Goal: Task Accomplishment & Management: Manage account settings

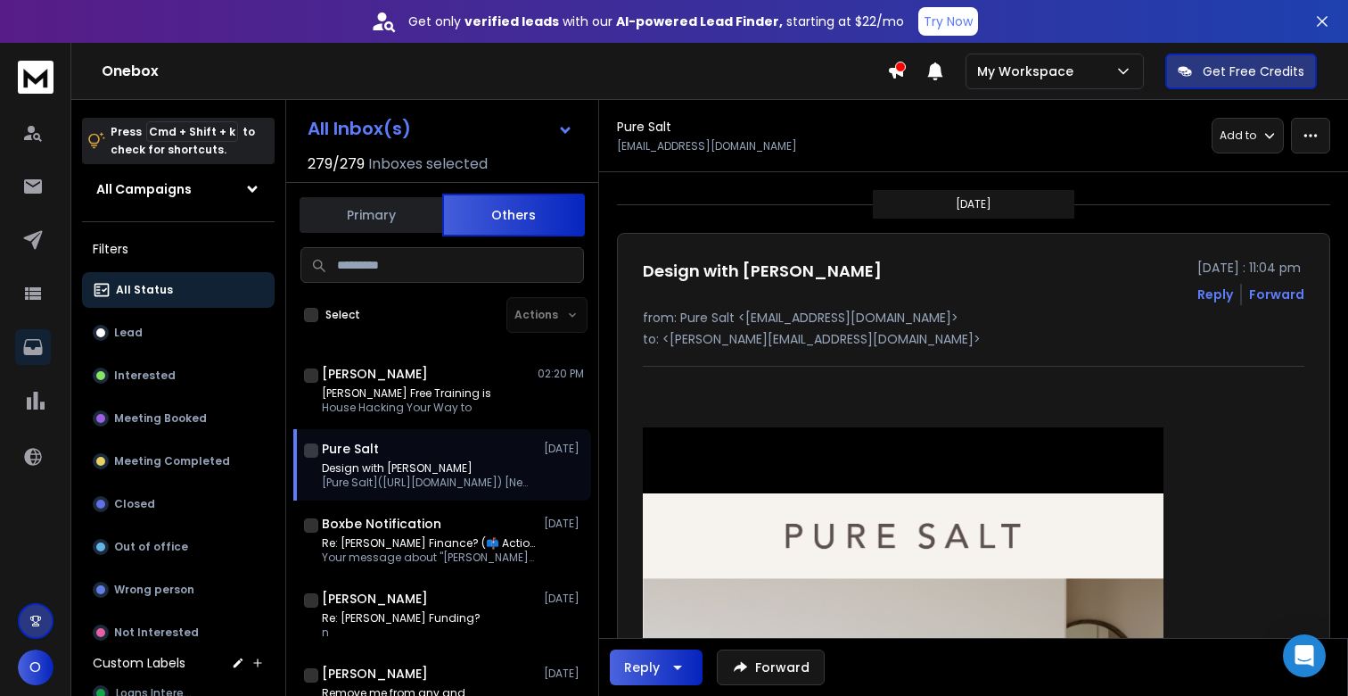
click at [399, 226] on button "Primary" at bounding box center [371, 214] width 143 height 39
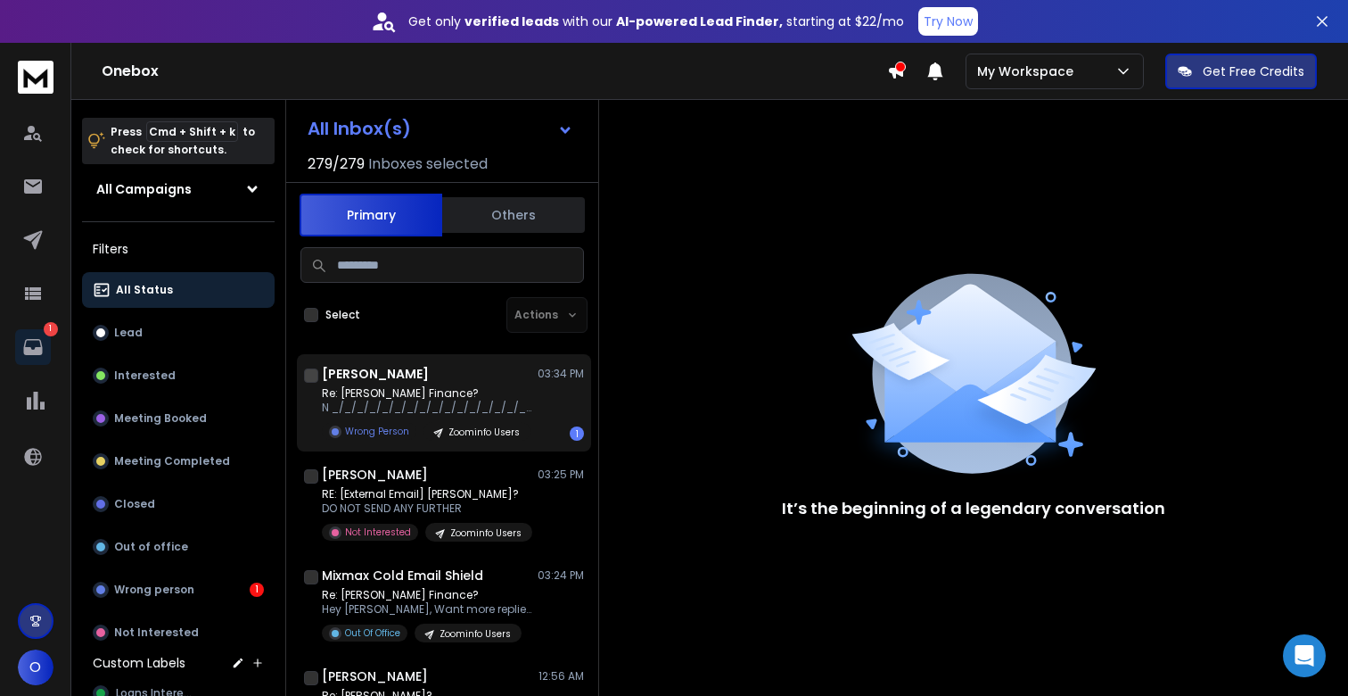
click at [424, 385] on div "[PERSON_NAME] 03:34 PM Re: [PERSON_NAME] Finance? N _/_/_/_/_/_/_/_/_/_/_/_/_/_…" at bounding box center [453, 403] width 262 height 76
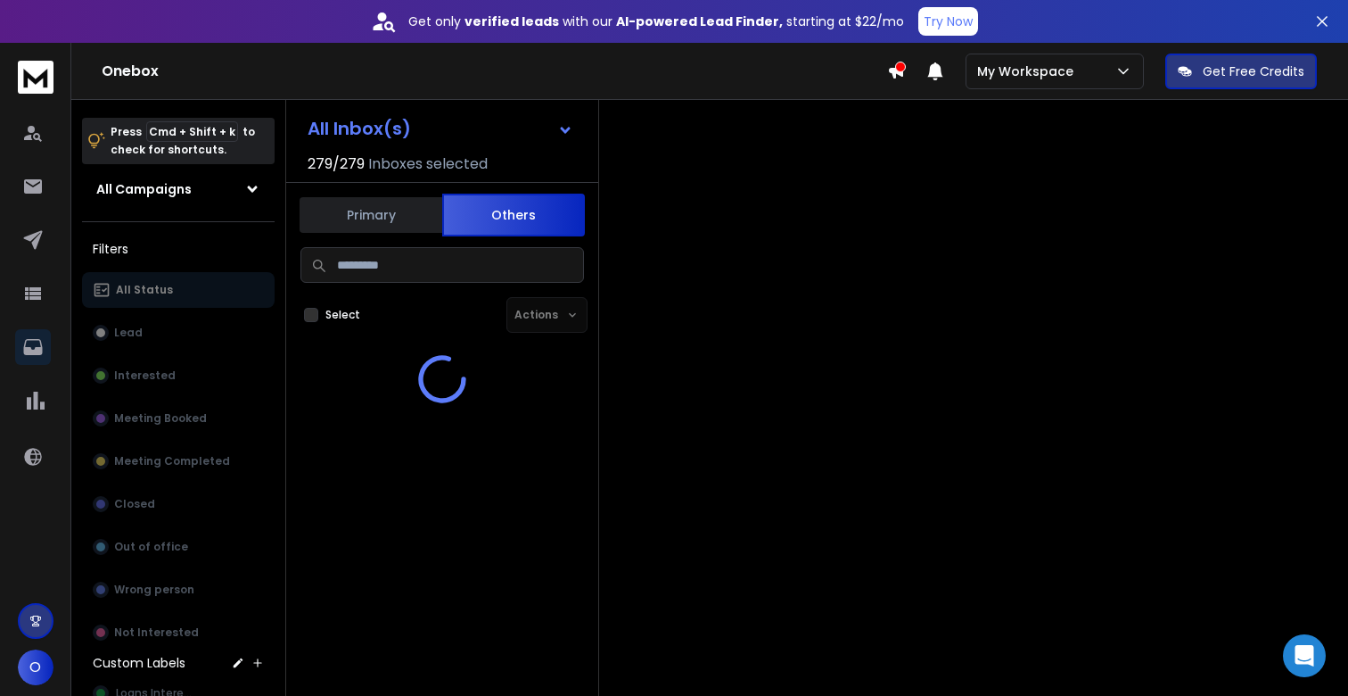
click at [468, 218] on button "Others" at bounding box center [513, 215] width 143 height 43
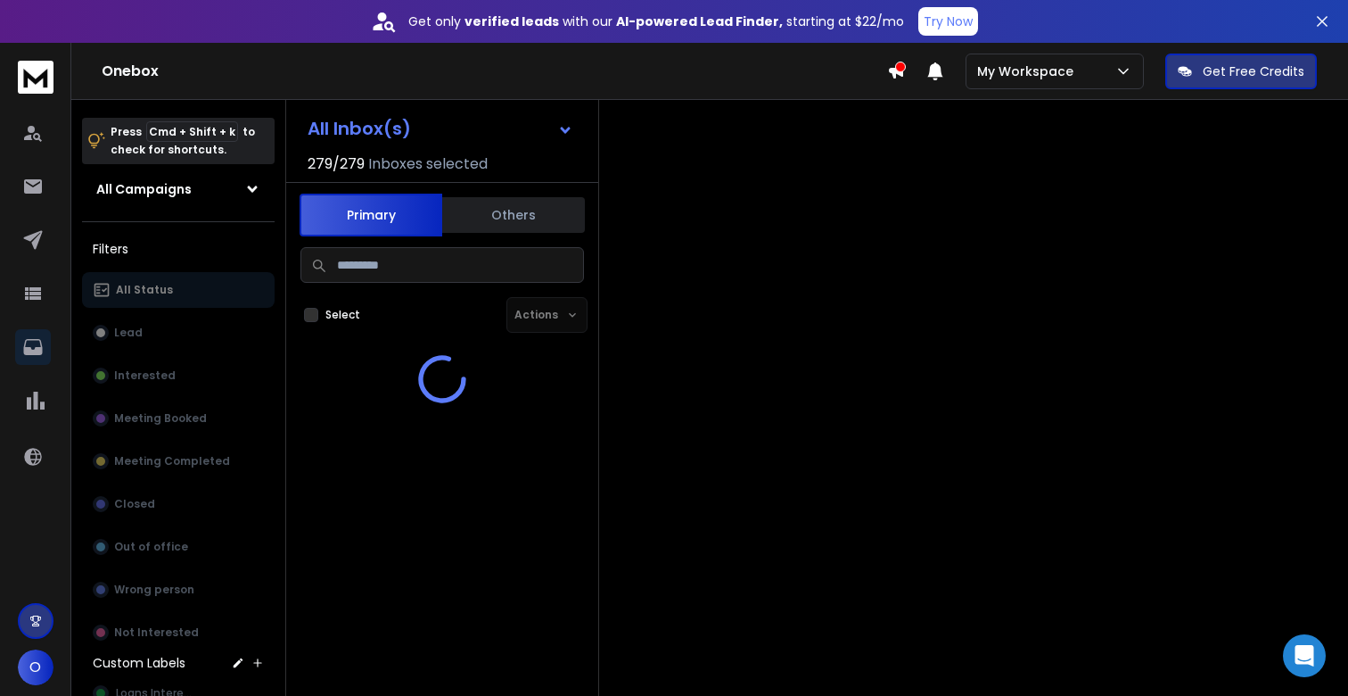
click at [414, 212] on button "Primary" at bounding box center [371, 215] width 143 height 43
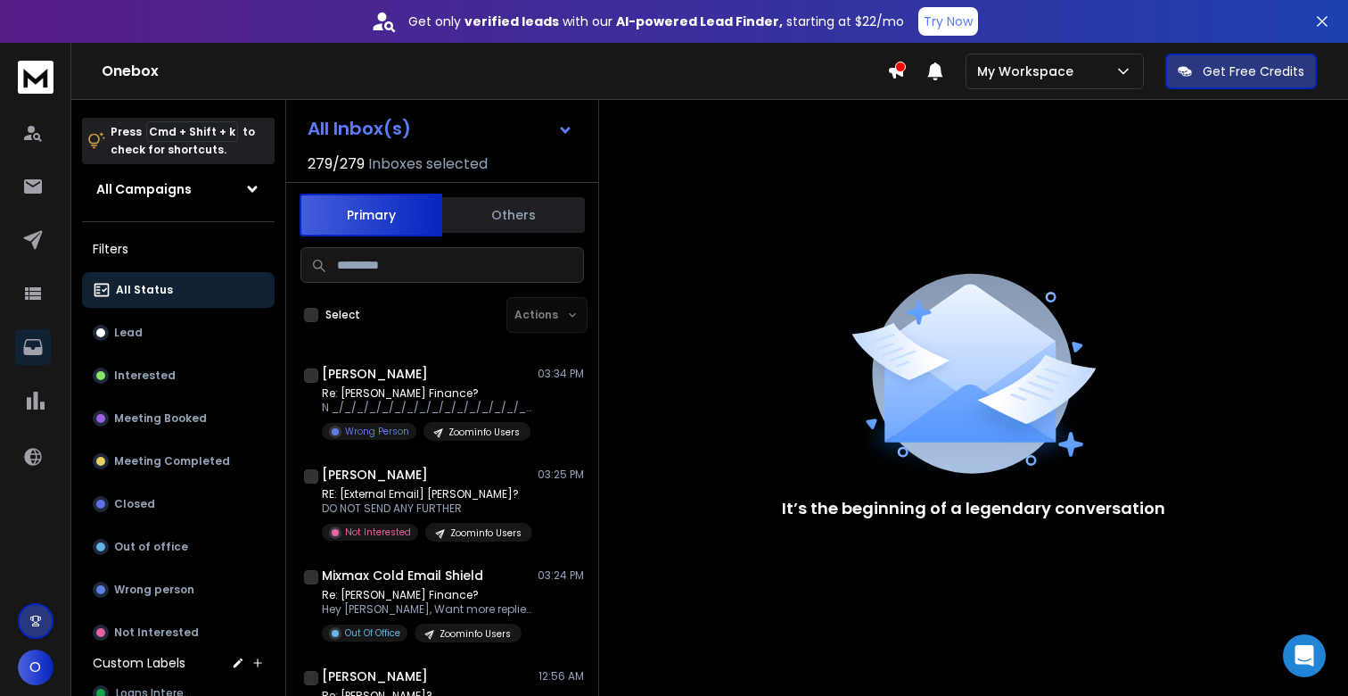
click at [548, 223] on button "Others" at bounding box center [513, 214] width 143 height 39
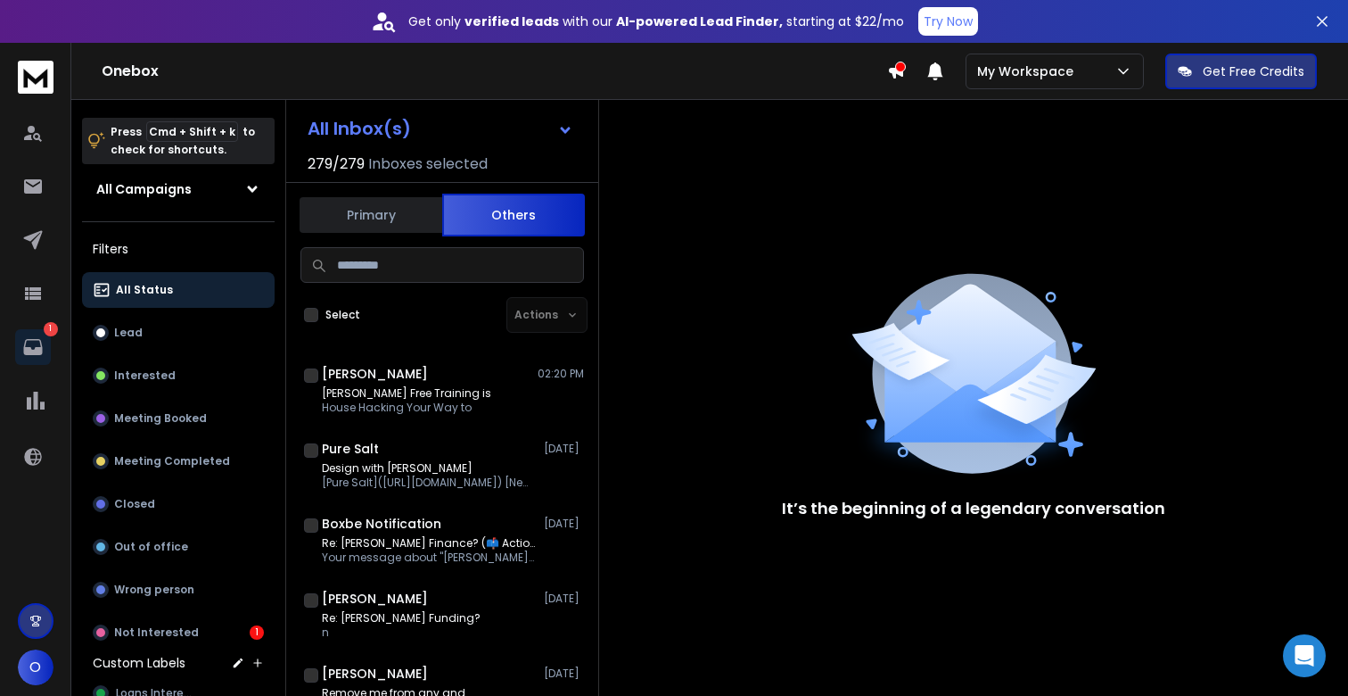
click at [416, 202] on button "Primary" at bounding box center [371, 214] width 143 height 39
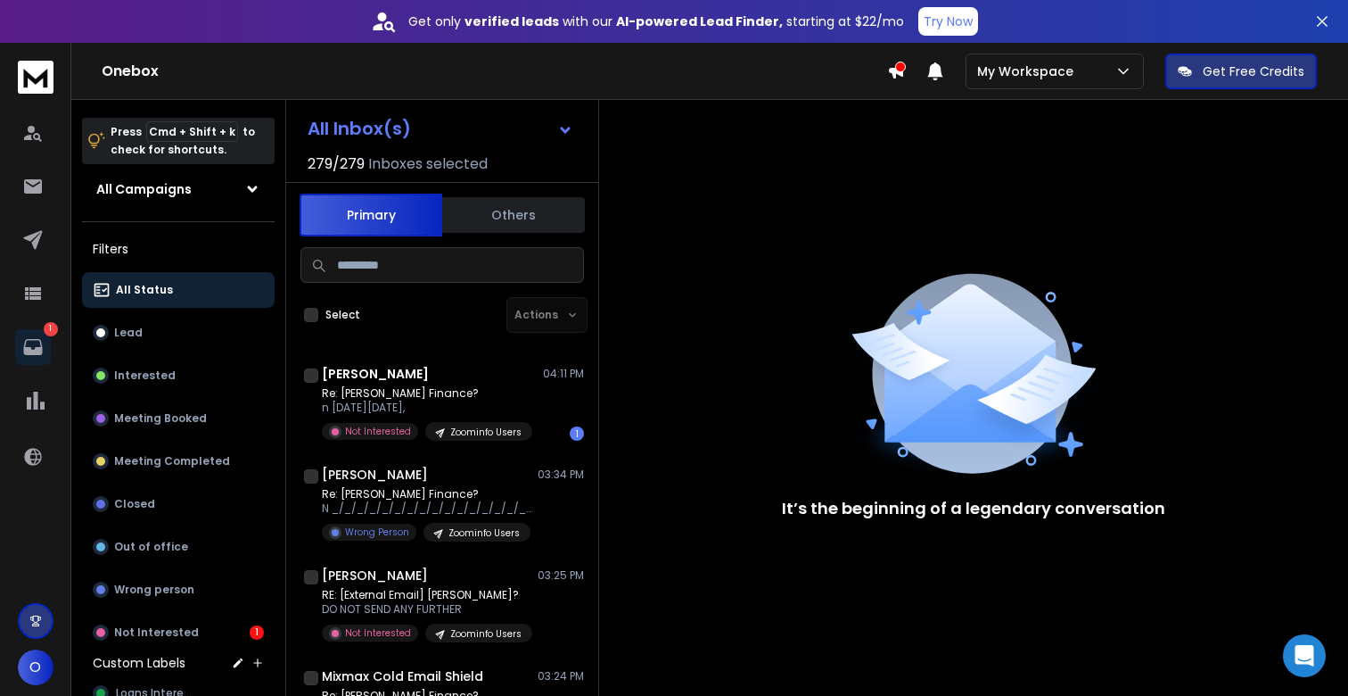
click at [471, 348] on div "Select Actions [PERSON_NAME] 04:11 PM Re: [PERSON_NAME] Finance? n [DATE][DATE]…" at bounding box center [442, 552] width 312 height 625
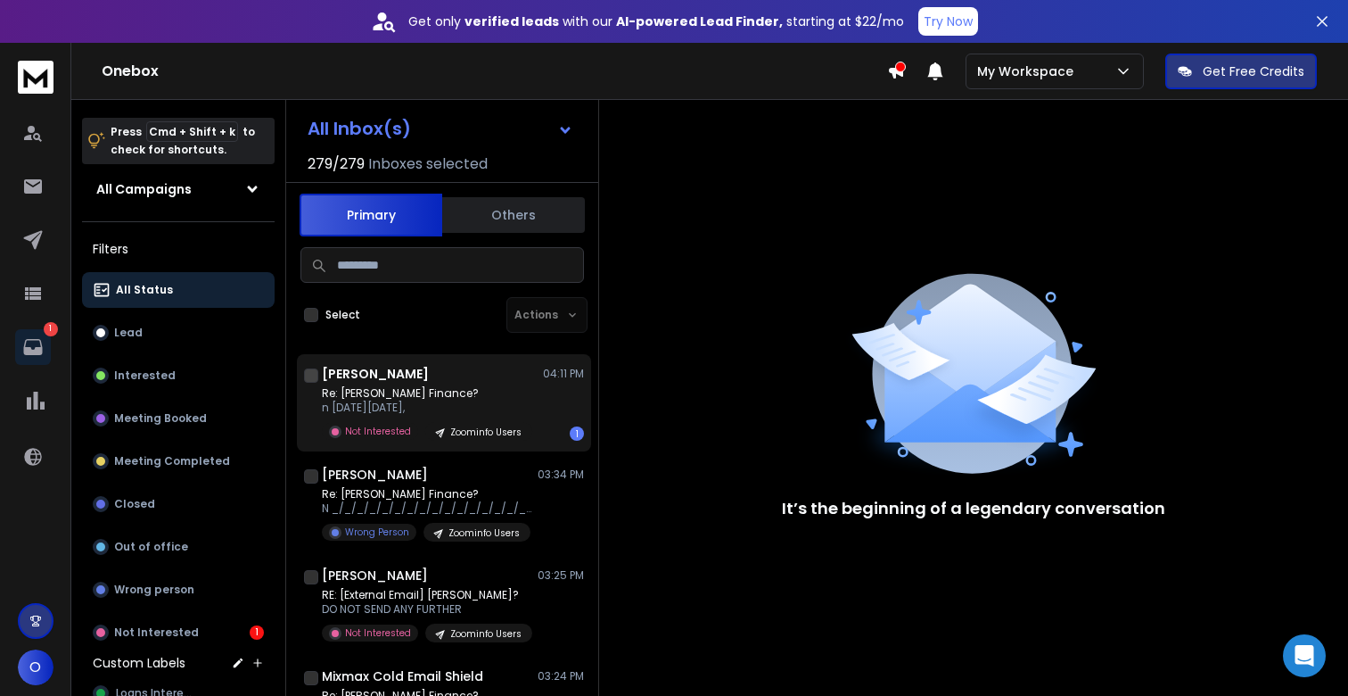
click at [468, 360] on div "[PERSON_NAME] 04:11 PM Re: [PERSON_NAME] Finance? n [DATE][DATE], Not Intereste…" at bounding box center [444, 402] width 294 height 97
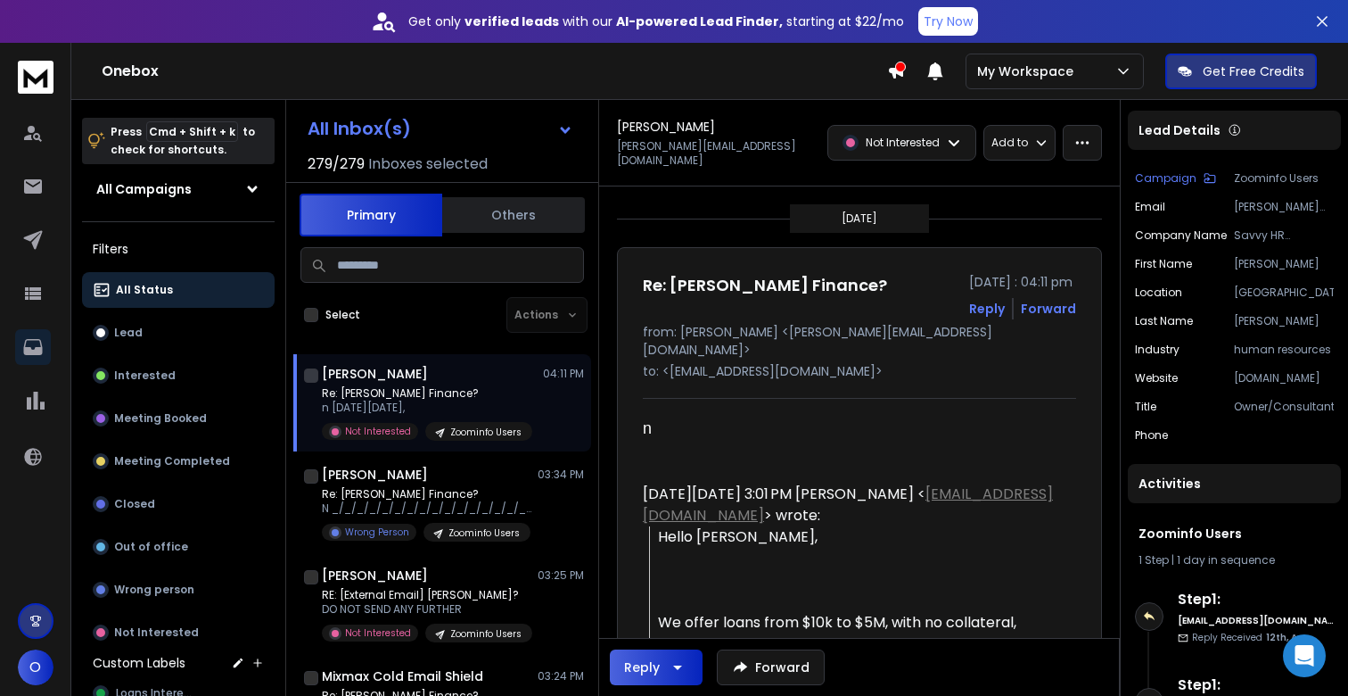
click at [529, 224] on button "Others" at bounding box center [513, 214] width 143 height 39
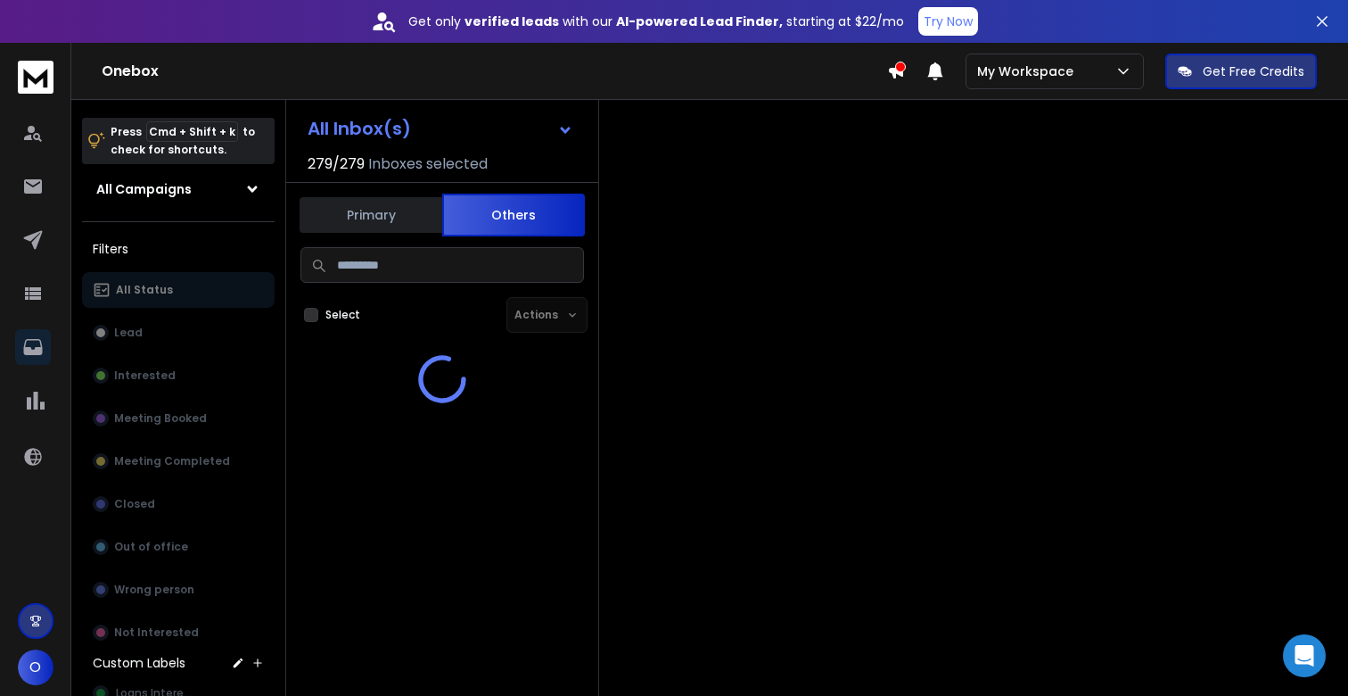
click at [528, 224] on button "Others" at bounding box center [513, 215] width 143 height 43
click at [388, 208] on button "Primary" at bounding box center [371, 214] width 143 height 39
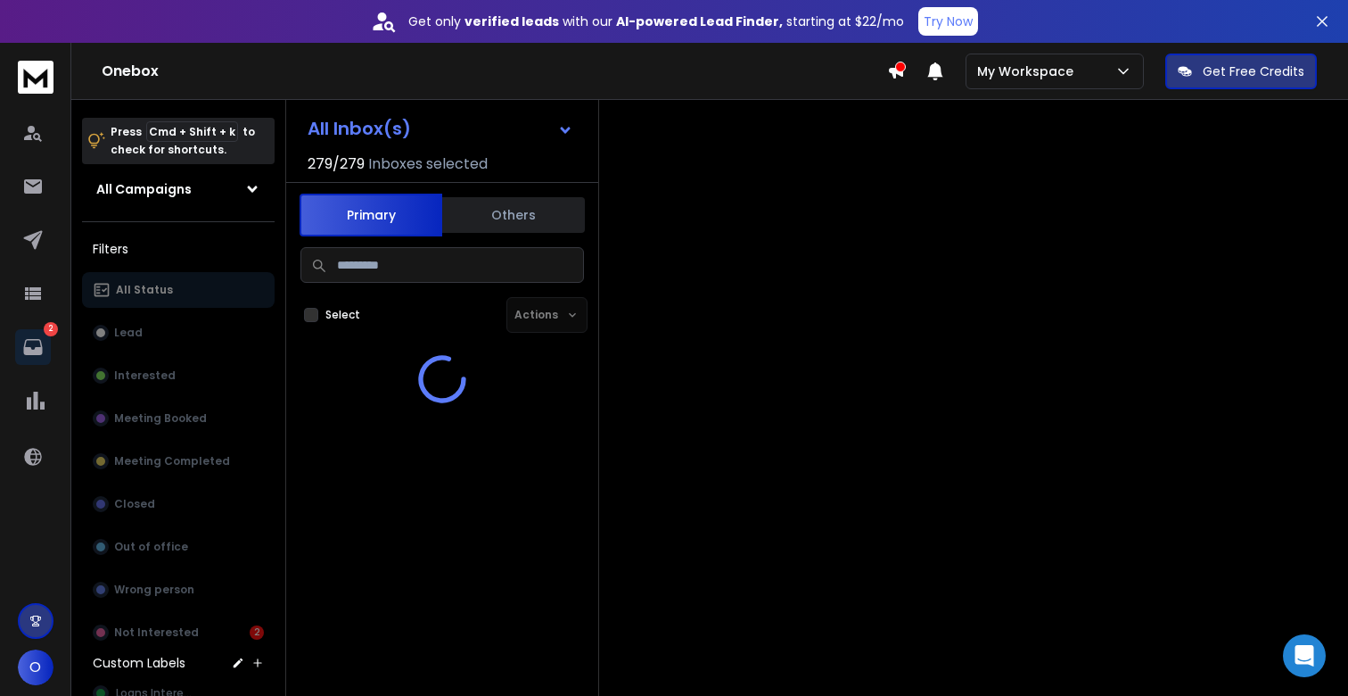
click at [388, 208] on button "Primary" at bounding box center [371, 215] width 143 height 43
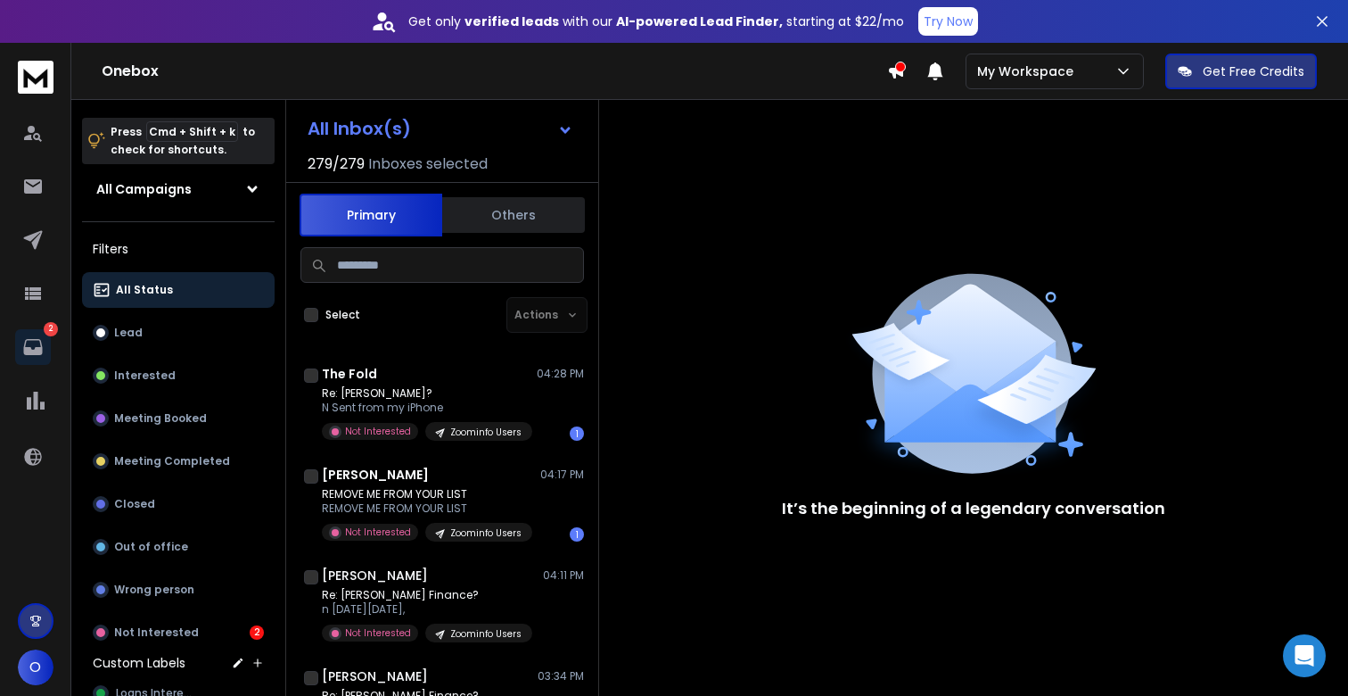
click at [502, 353] on div "The Fold 04:28 PM Re: [PERSON_NAME]? N Sent from my iPhone Not Interested Zoomi…" at bounding box center [442, 607] width 312 height 515
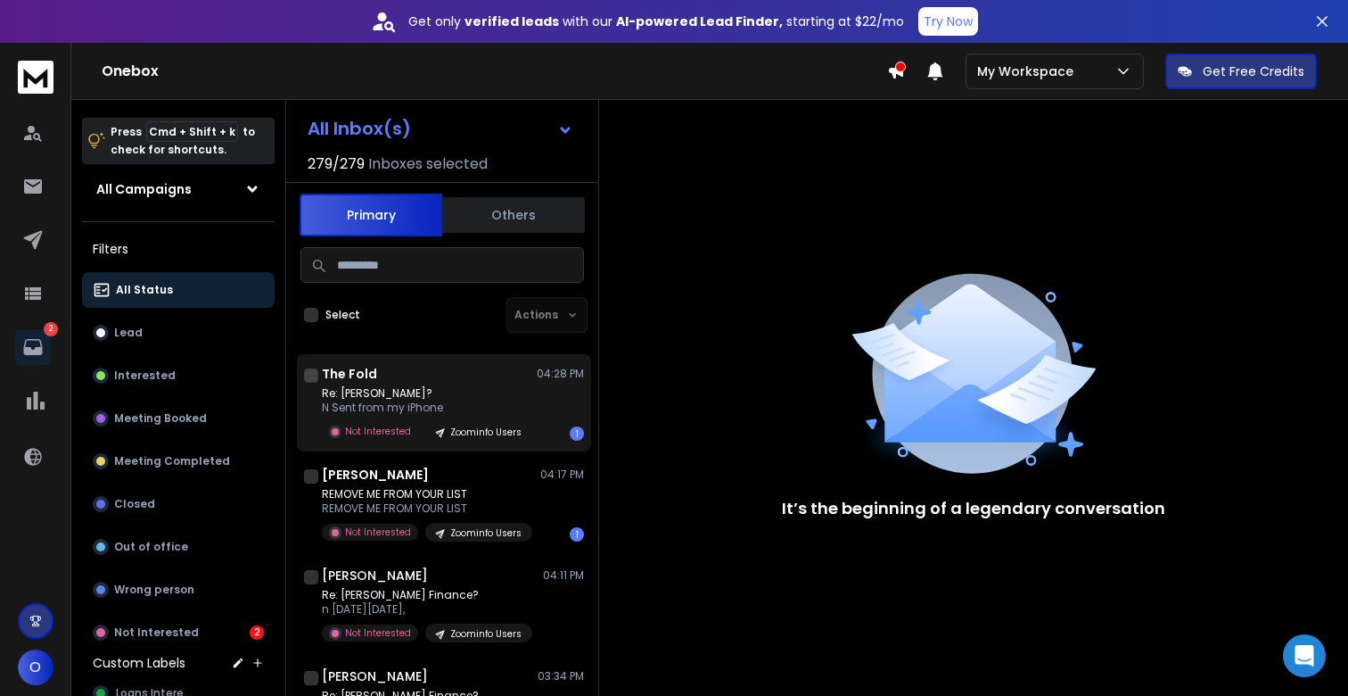
click at [505, 382] on div "The Fold 04:28 PM" at bounding box center [453, 374] width 262 height 18
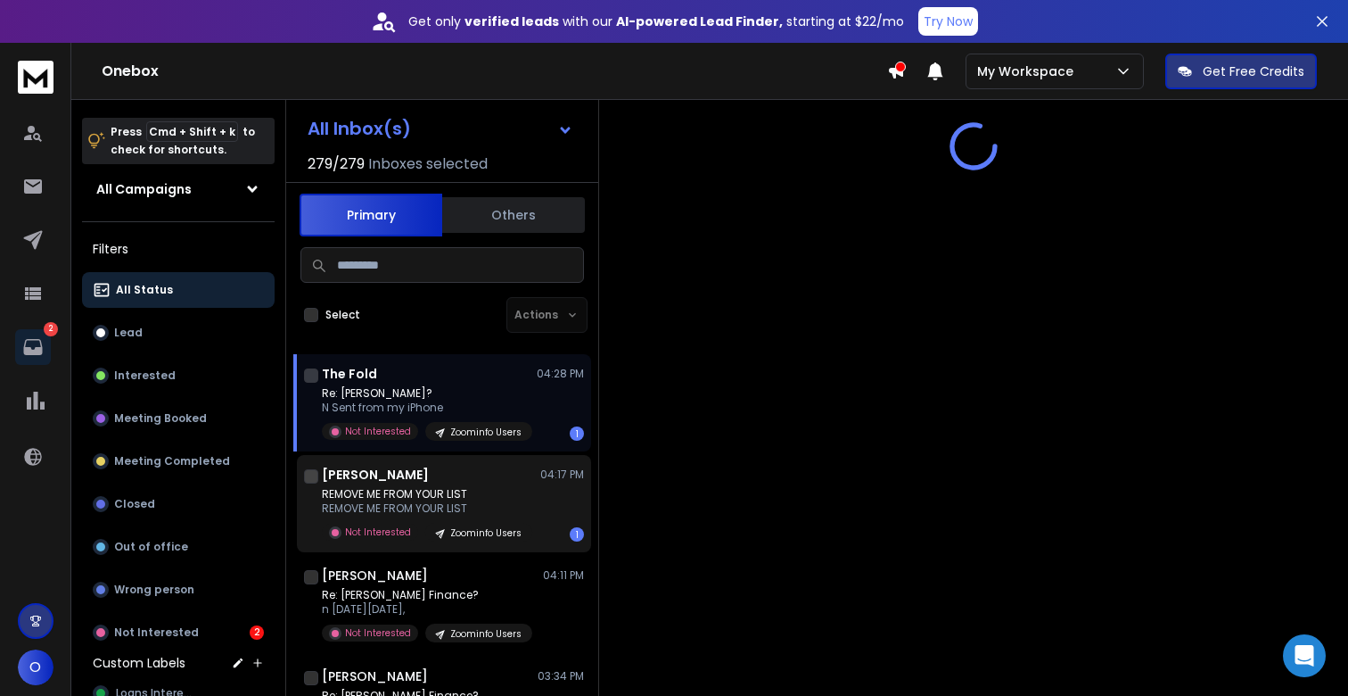
click at [513, 503] on p "REMOVE ME FROM YOUR LIST" at bounding box center [427, 508] width 210 height 14
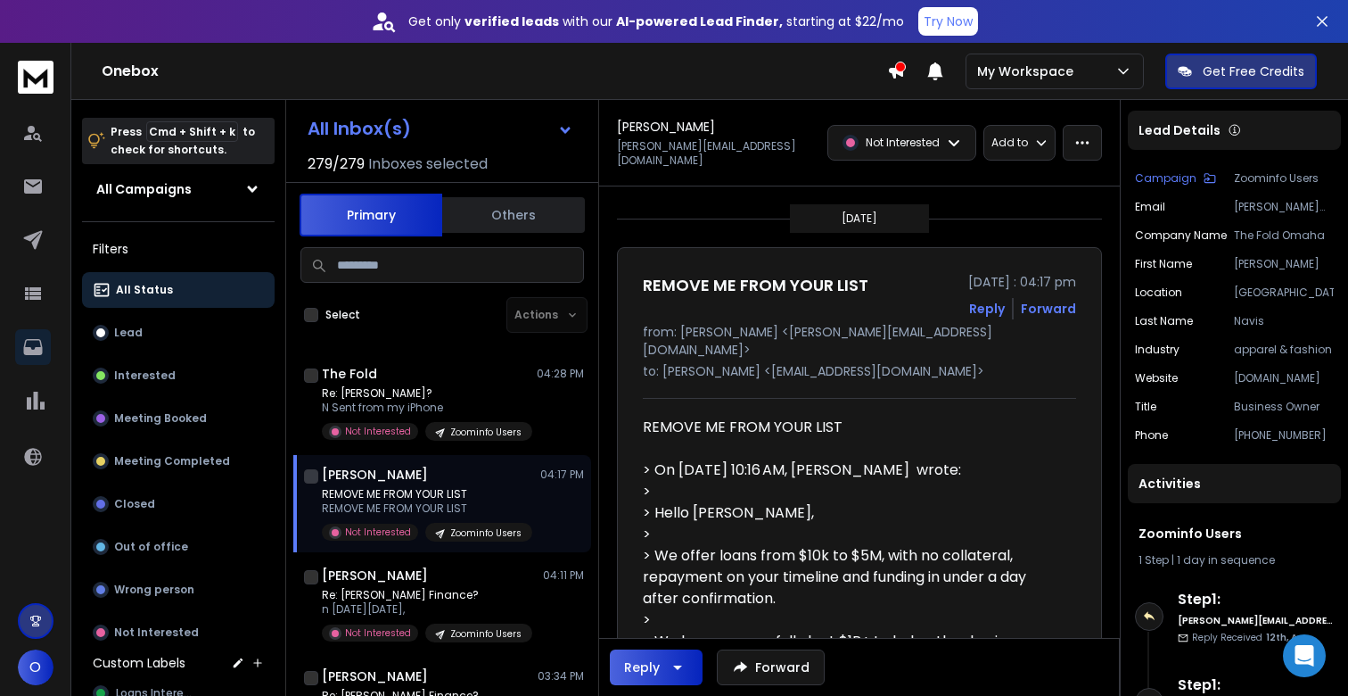
click at [509, 166] on div "279 / 279 Inboxes selected" at bounding box center [442, 163] width 269 height 21
click at [504, 209] on button "Others" at bounding box center [513, 214] width 143 height 39
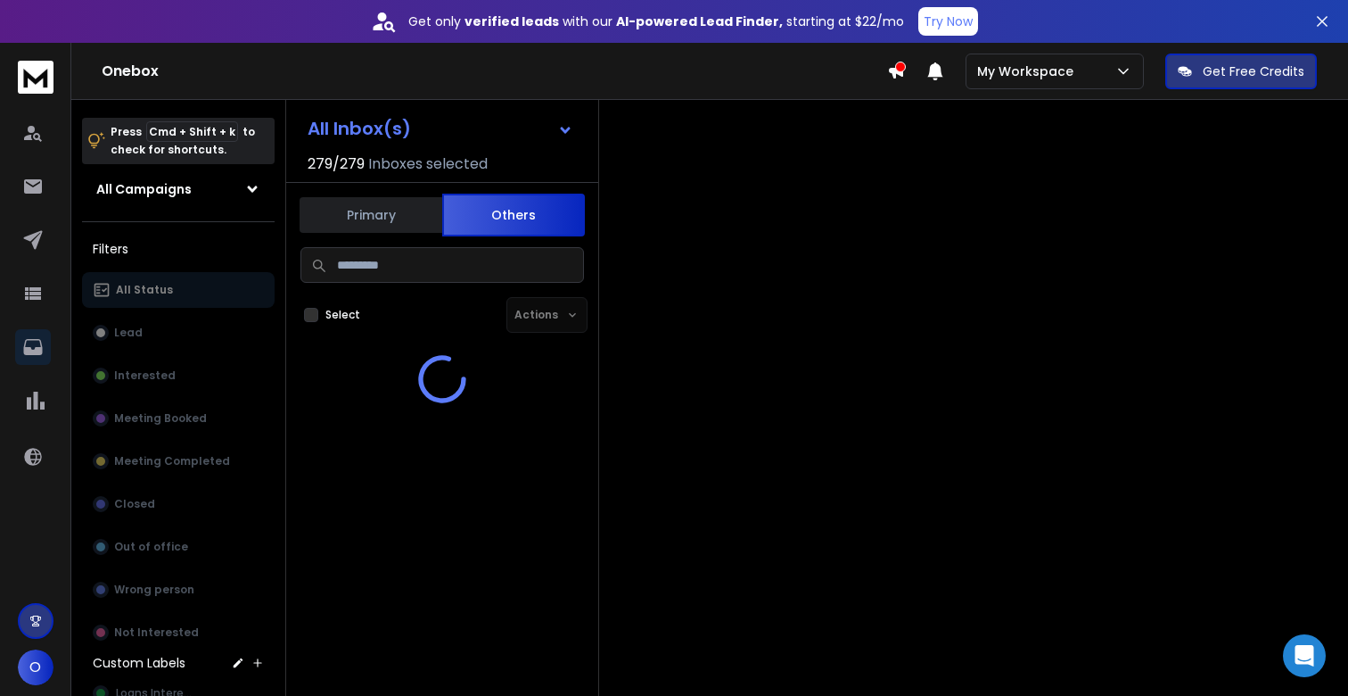
click at [504, 209] on button "Others" at bounding box center [513, 215] width 143 height 43
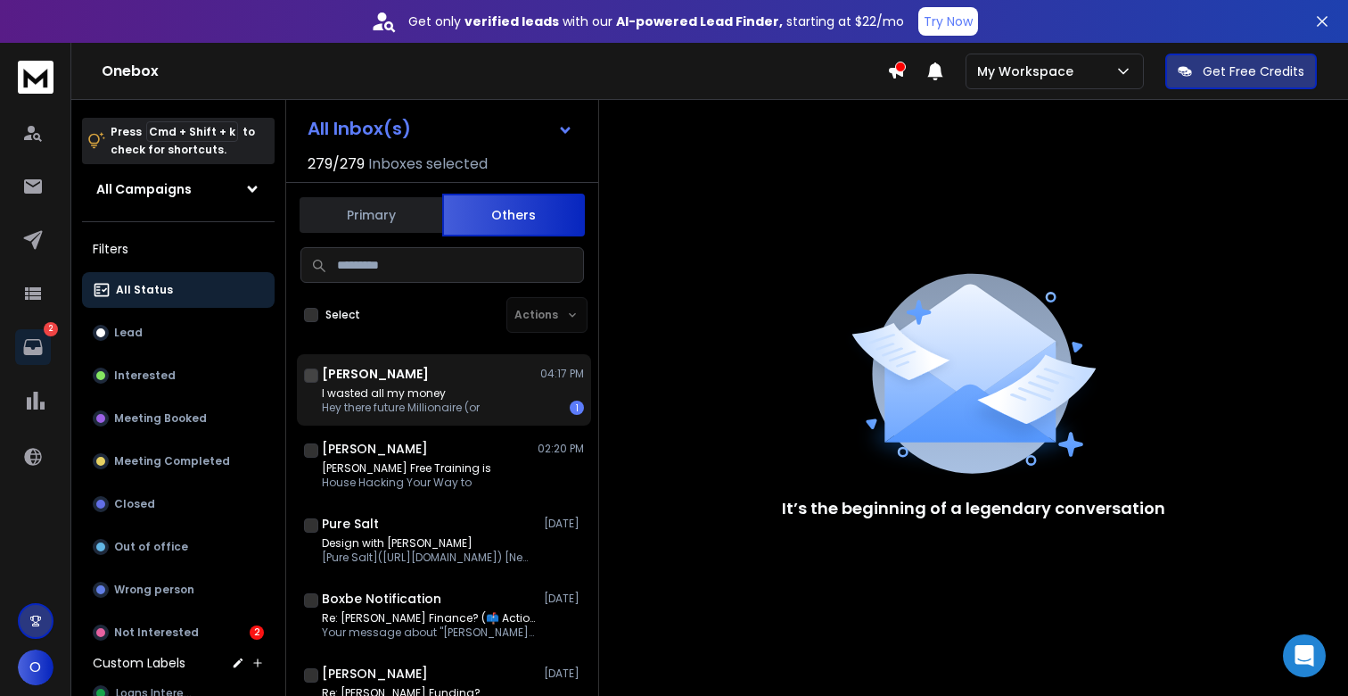
click at [467, 388] on p "I wasted all my money" at bounding box center [401, 393] width 158 height 14
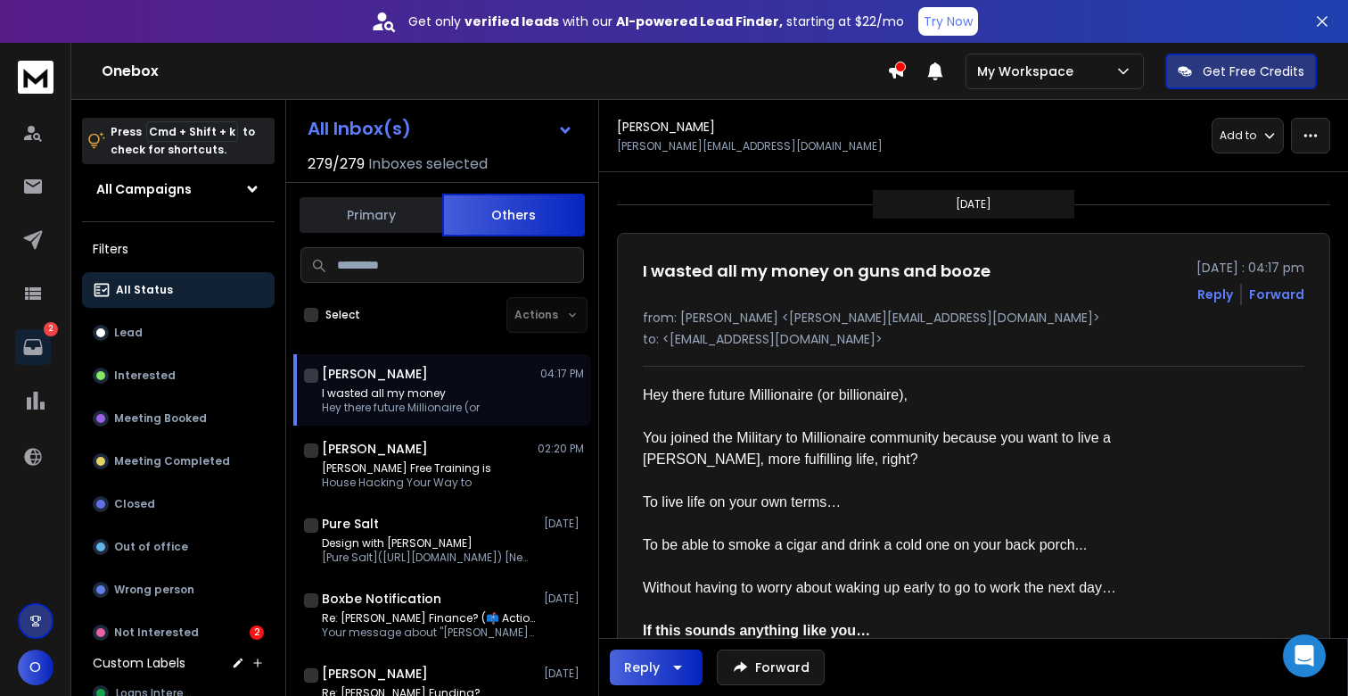
click at [385, 224] on button "Primary" at bounding box center [371, 214] width 143 height 39
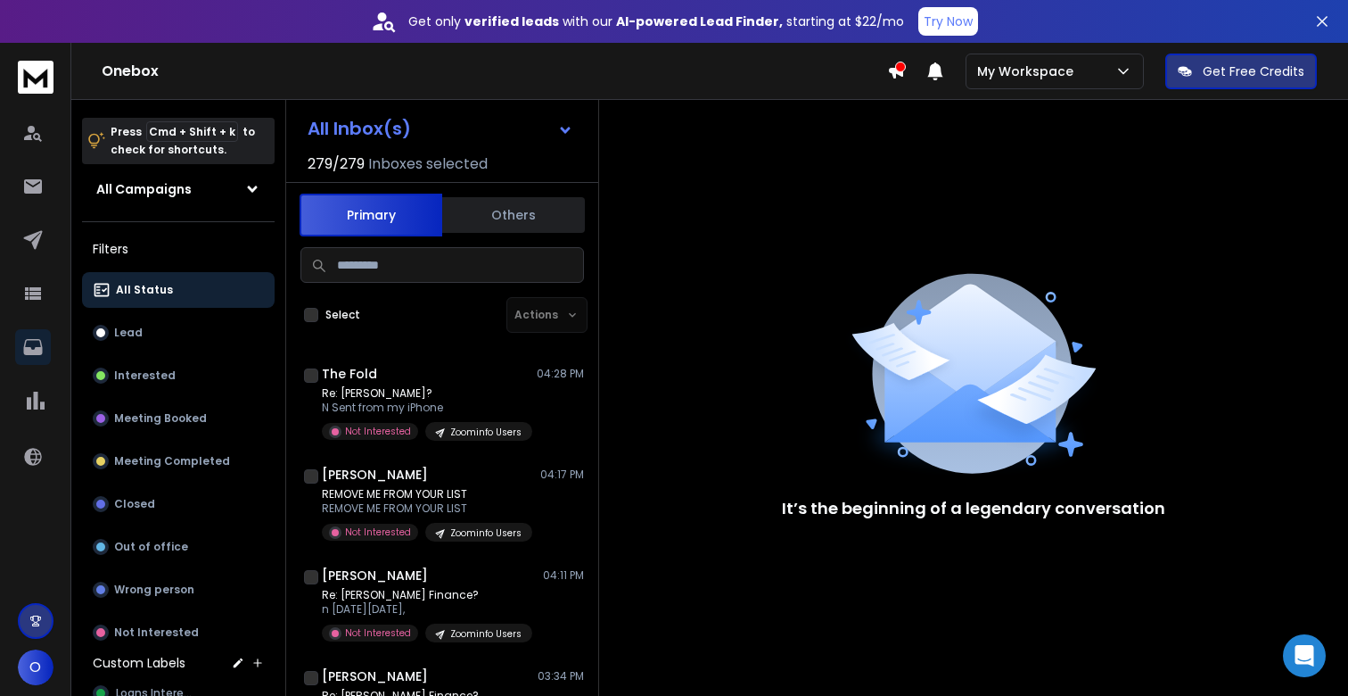
click at [483, 226] on button "Others" at bounding box center [513, 214] width 143 height 39
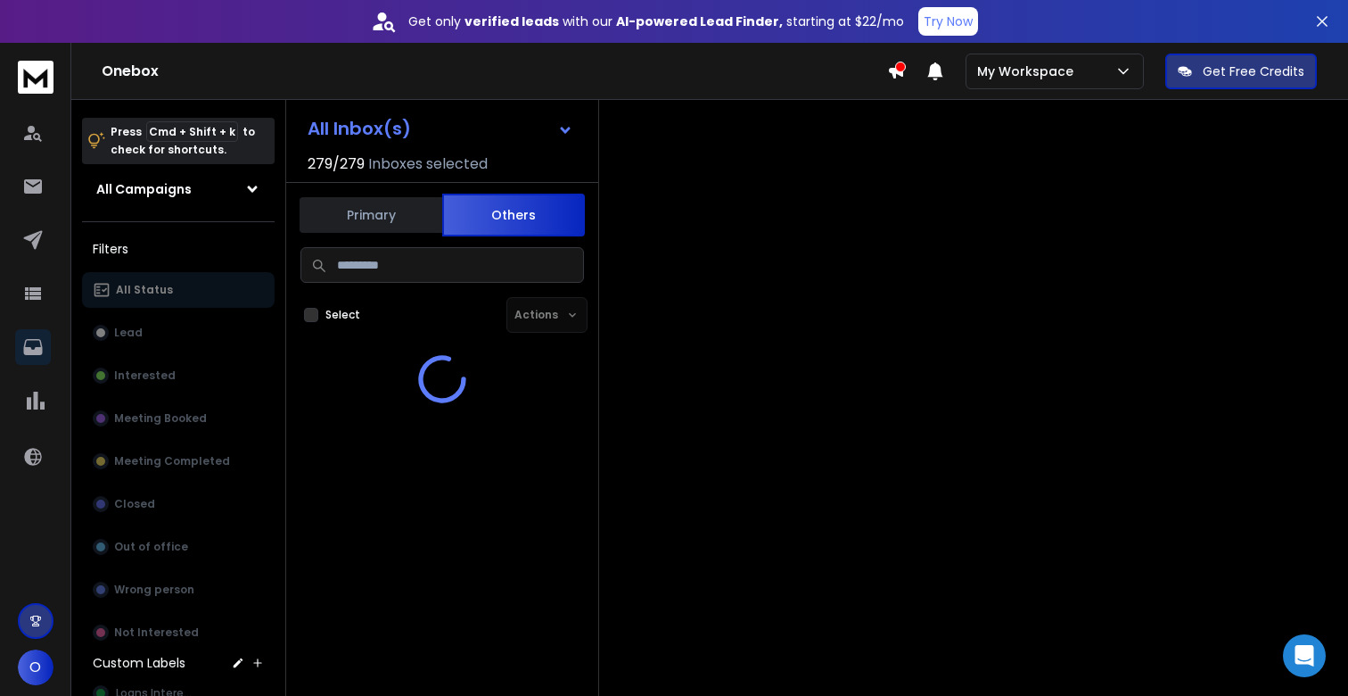
drag, startPoint x: 482, startPoint y: 218, endPoint x: 435, endPoint y: 211, distance: 46.8
click at [482, 218] on button "Others" at bounding box center [513, 215] width 143 height 43
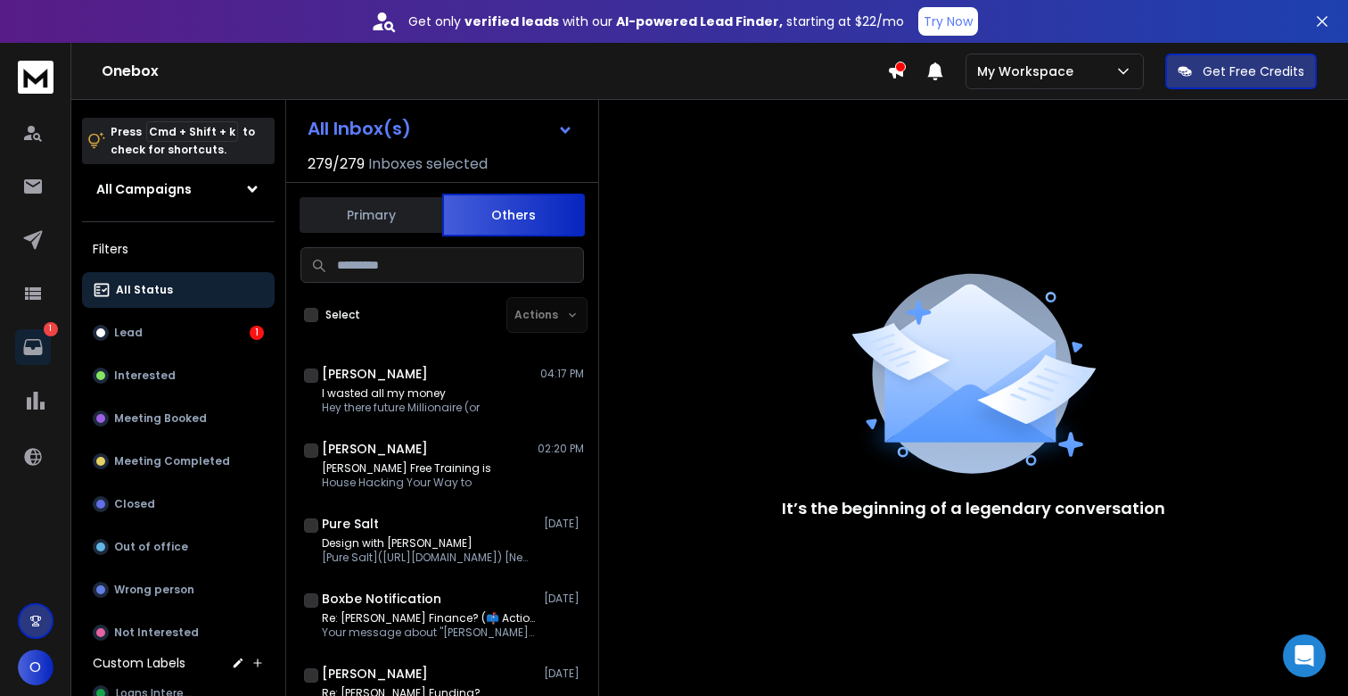
click at [351, 210] on button "Primary" at bounding box center [371, 214] width 143 height 39
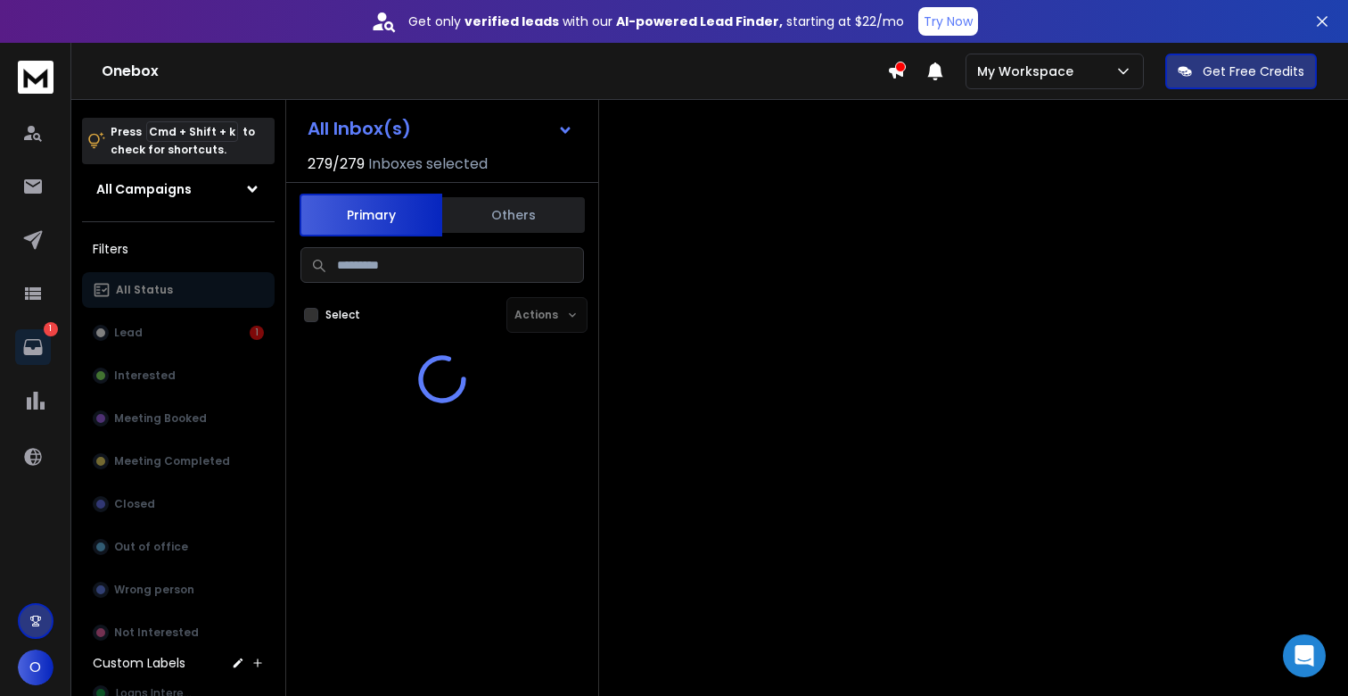
click at [351, 210] on button "Primary" at bounding box center [371, 215] width 143 height 43
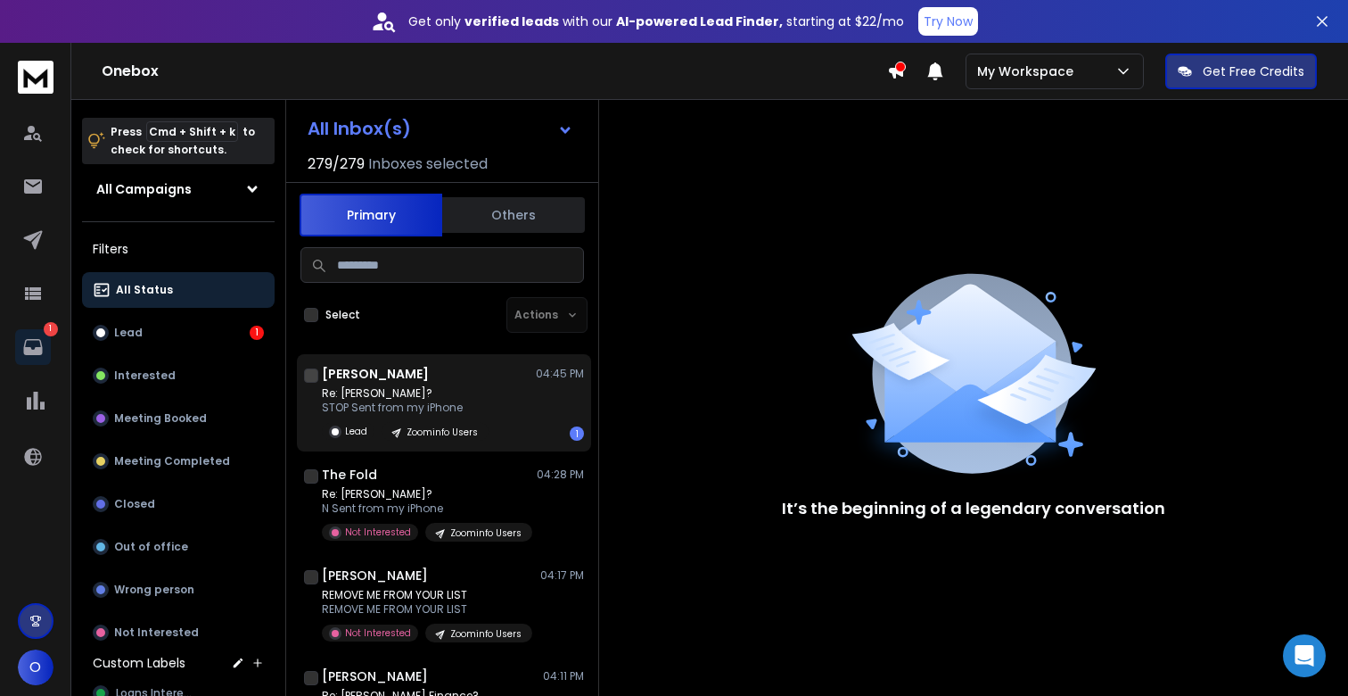
click at [489, 397] on div "Re: [PERSON_NAME]? STOP Sent from my iPhone Lead Zoominfo Users 1" at bounding box center [453, 413] width 262 height 54
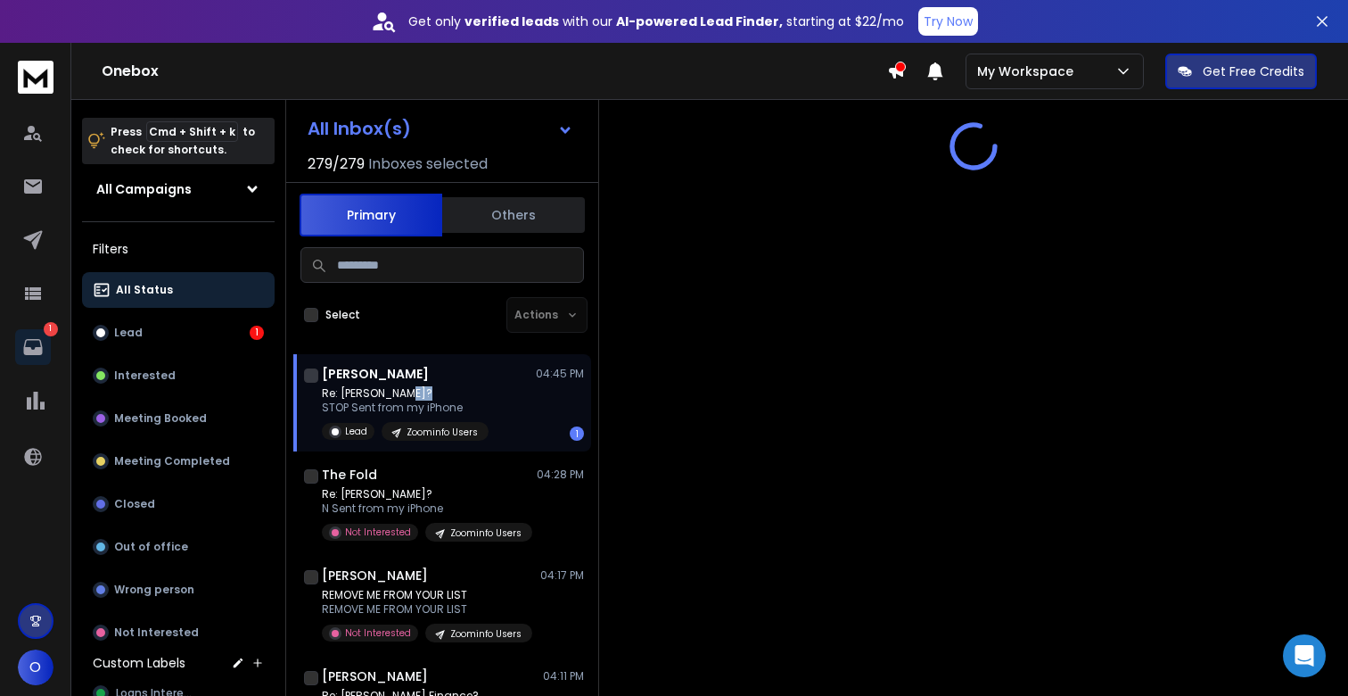
click at [489, 397] on div "Re: [PERSON_NAME]? STOP Sent from my iPhone Lead Zoominfo Users 1" at bounding box center [453, 413] width 262 height 54
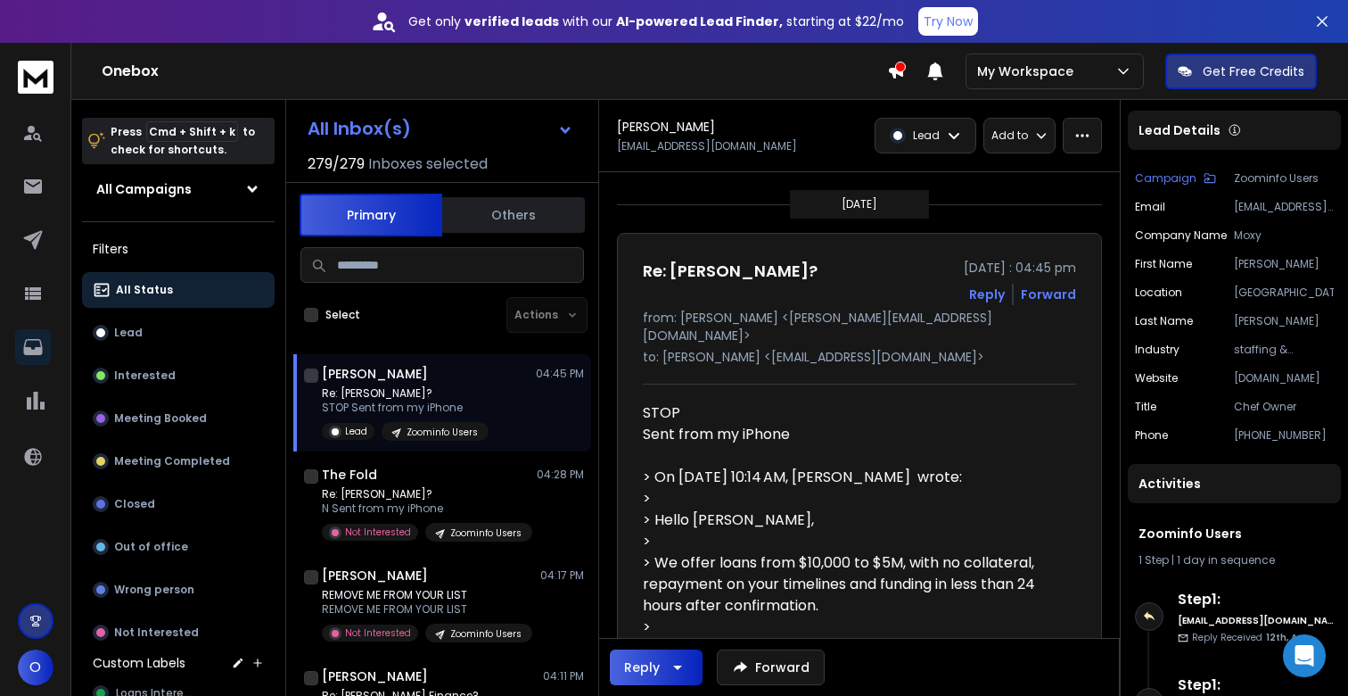
click at [422, 193] on div "All Inbox(s) 279 / 279 Inboxes selected Primary Others Select Actions [PERSON_N…" at bounding box center [442, 448] width 312 height 696
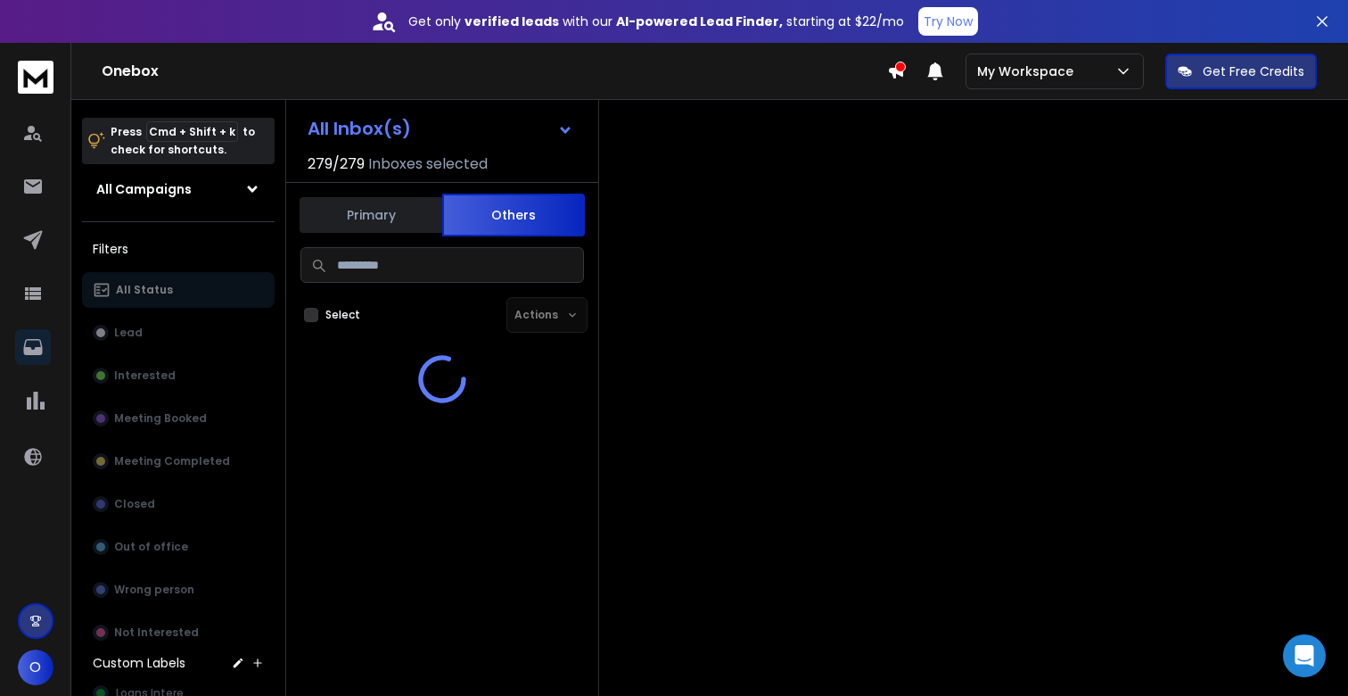
click at [472, 208] on button "Others" at bounding box center [513, 215] width 143 height 43
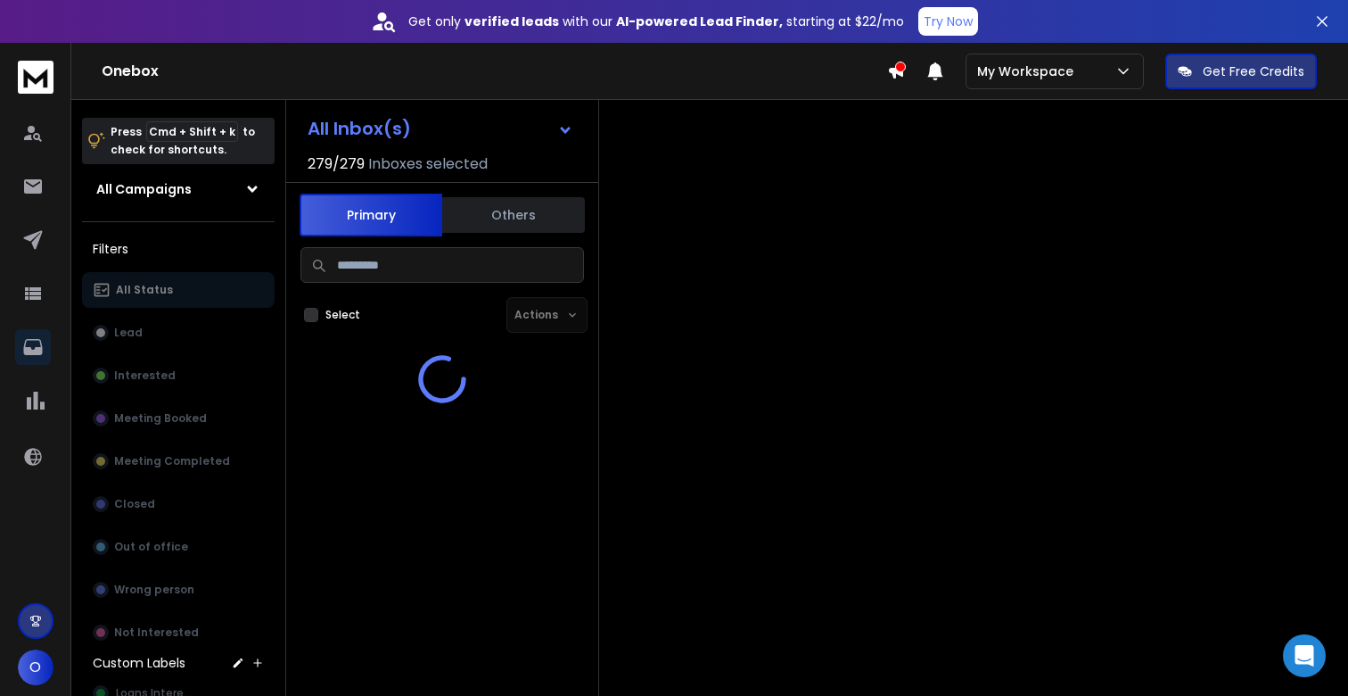
click at [388, 214] on button "Primary" at bounding box center [371, 215] width 143 height 43
